Goal: Information Seeking & Learning: Check status

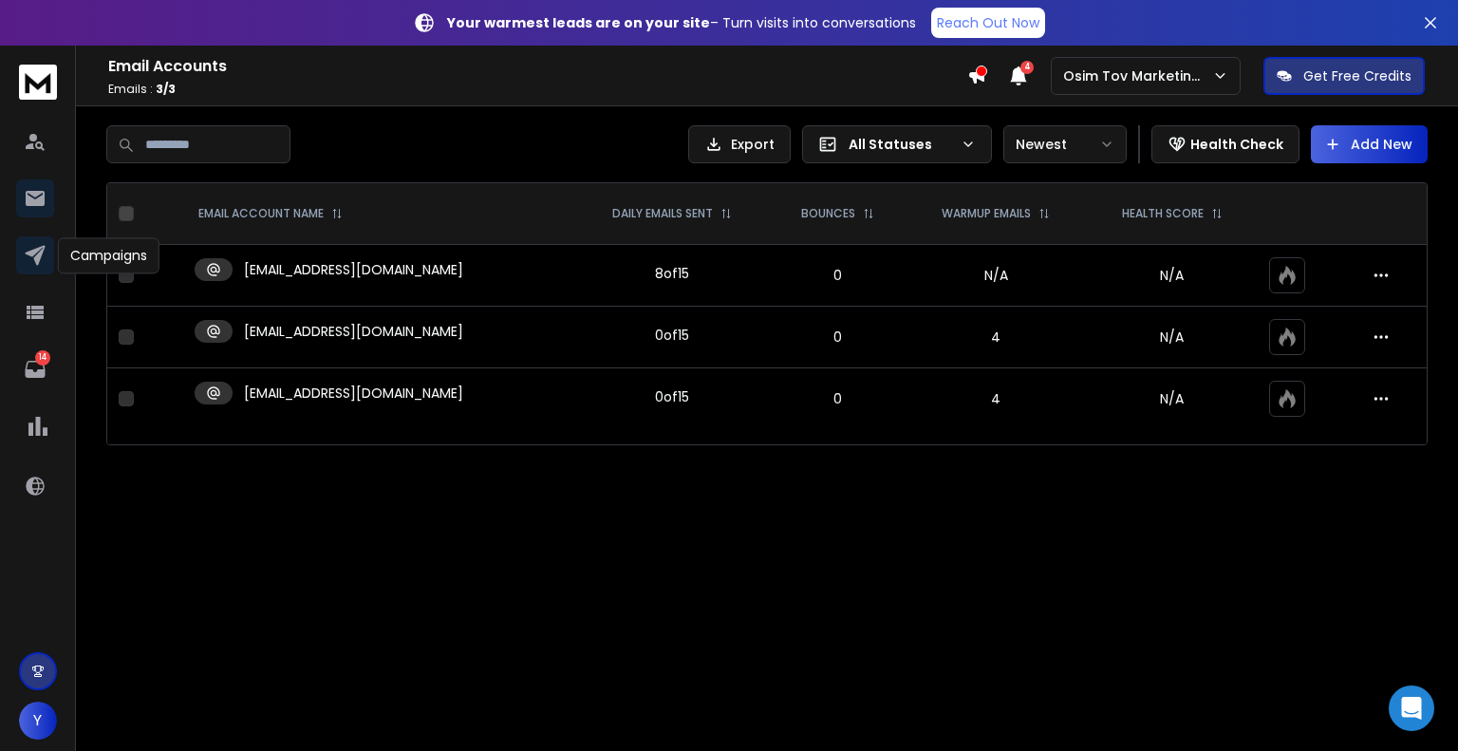
click at [47, 257] on link at bounding box center [35, 255] width 38 height 38
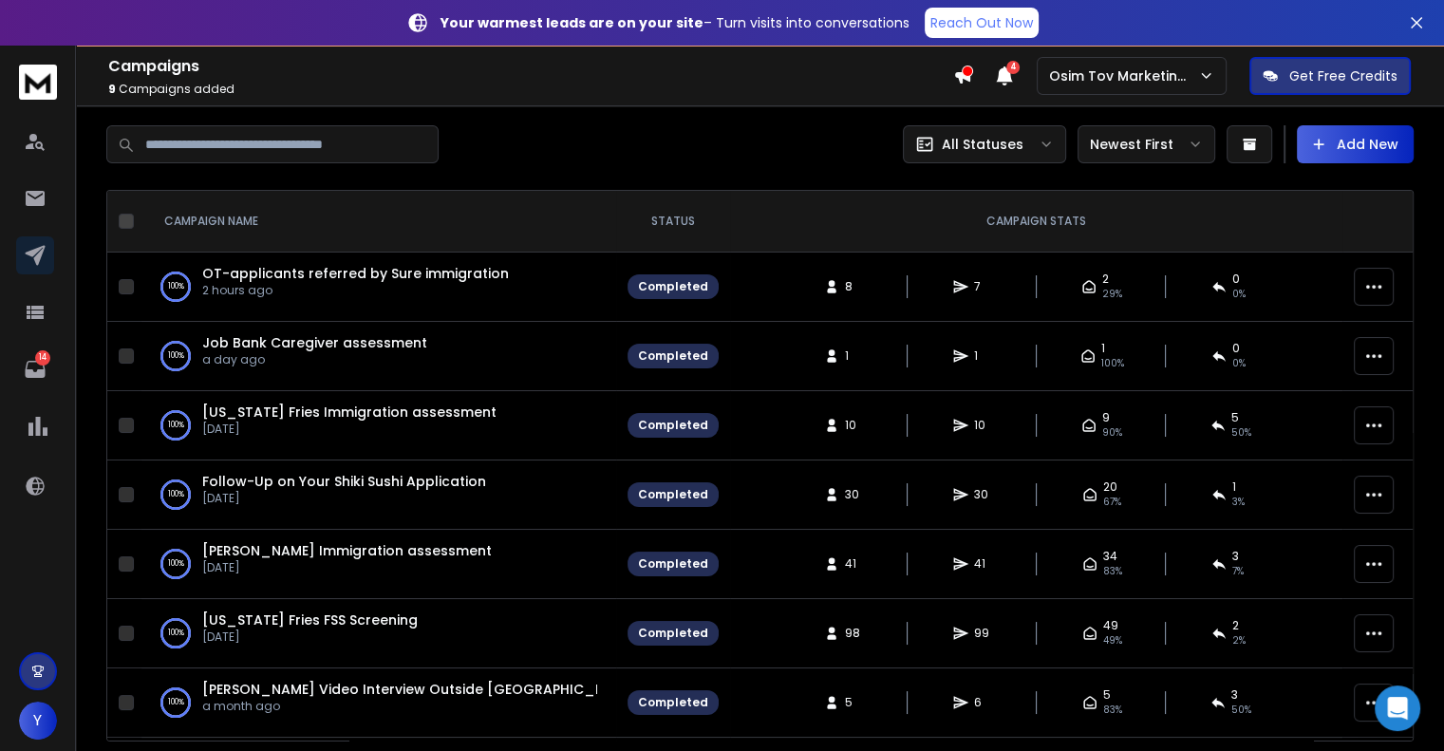
click at [384, 272] on span "OT-applicants referred by Sure immigration" at bounding box center [355, 273] width 307 height 19
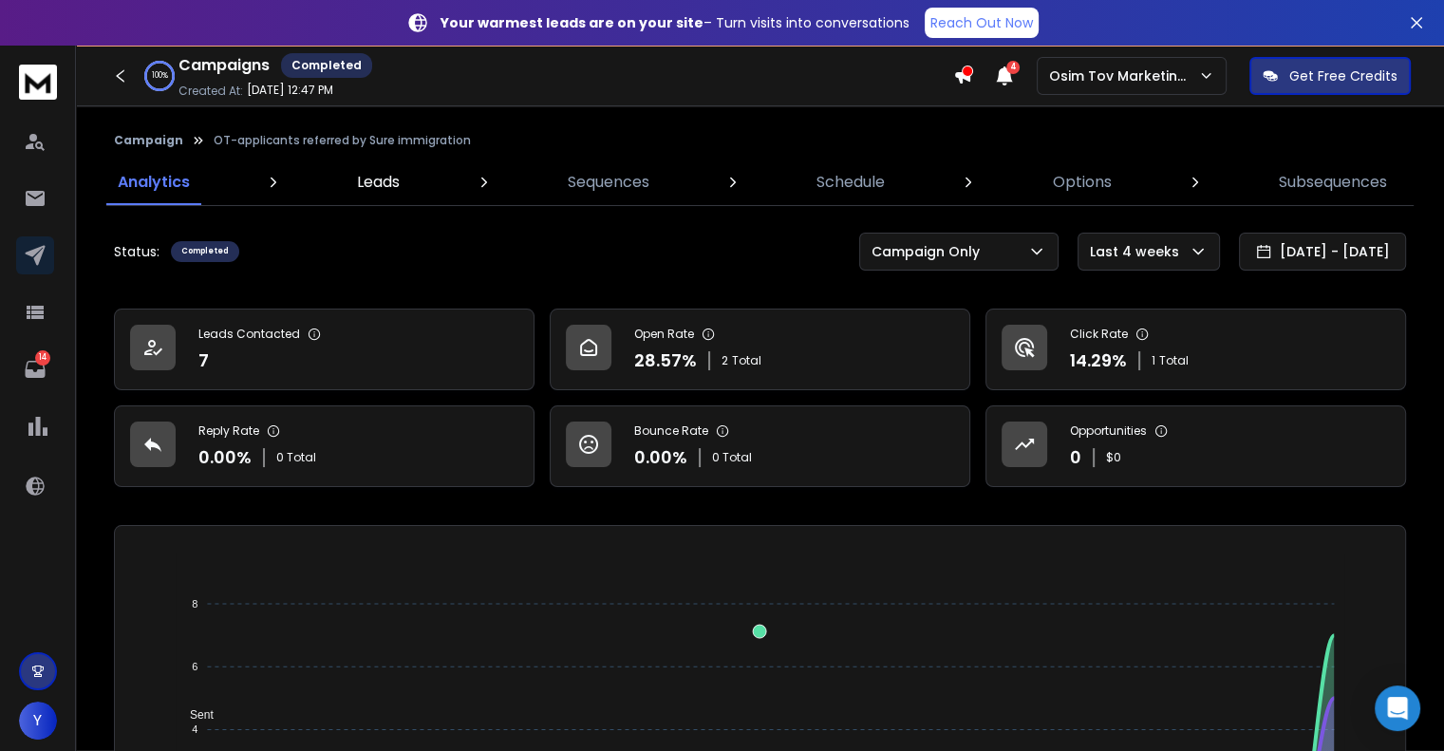
click at [395, 183] on p "Leads" at bounding box center [378, 182] width 43 height 23
